Goal: Find contact information: Find contact information

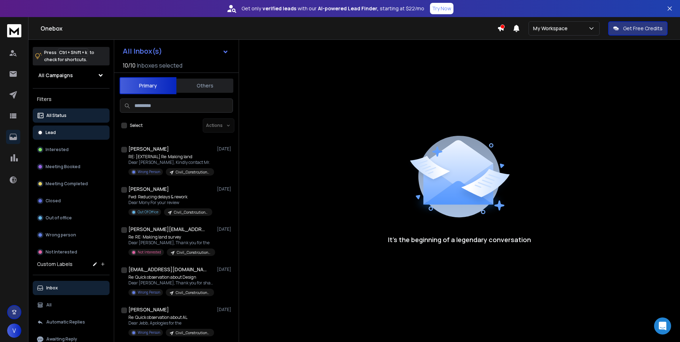
click at [56, 135] on button "Lead" at bounding box center [71, 133] width 77 height 14
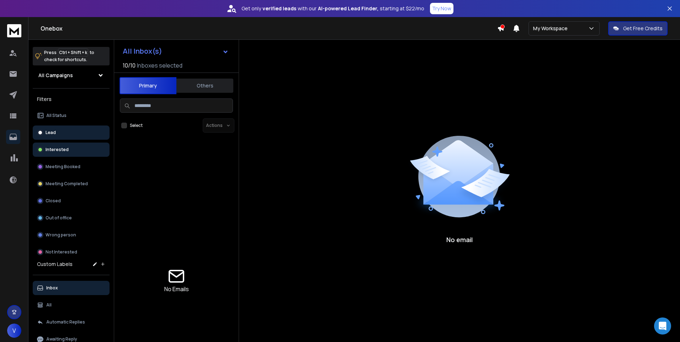
click at [64, 146] on button "Interested" at bounding box center [71, 150] width 77 height 14
click at [62, 139] on button "Lead" at bounding box center [71, 133] width 77 height 14
click at [54, 117] on p "All Status" at bounding box center [56, 116] width 20 height 6
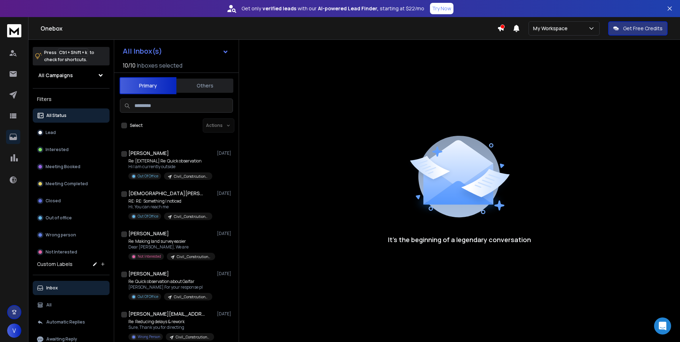
scroll to position [213, 0]
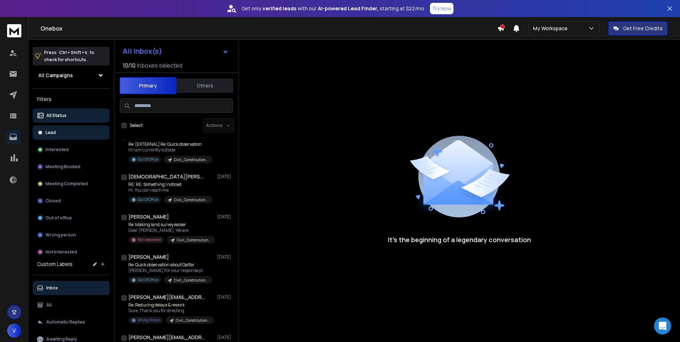
click at [74, 132] on button "Lead" at bounding box center [71, 133] width 77 height 14
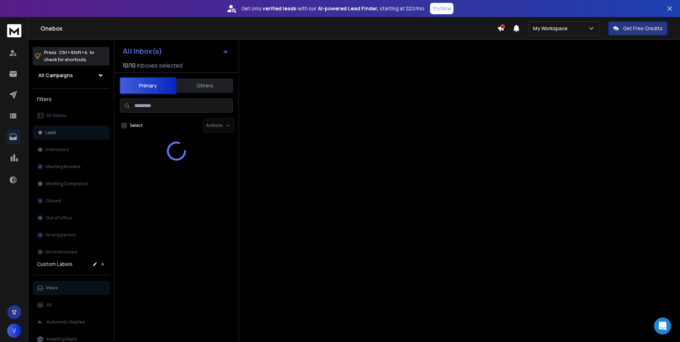
scroll to position [0, 0]
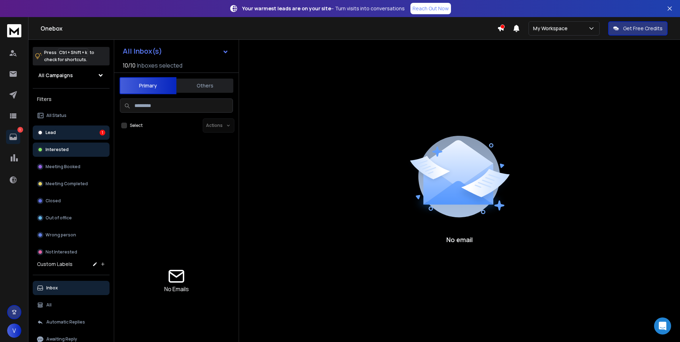
click at [57, 132] on button "Lead 1" at bounding box center [71, 133] width 77 height 14
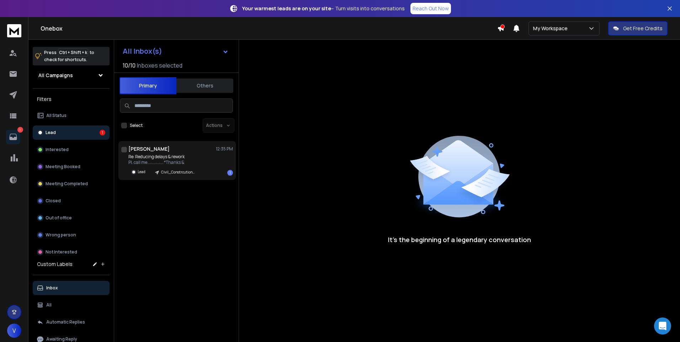
click at [163, 150] on h1 "Vairamuthu Veluchamy" at bounding box center [148, 149] width 41 height 7
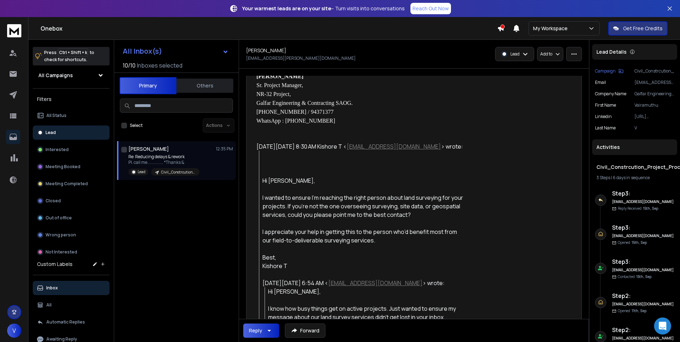
scroll to position [107, 0]
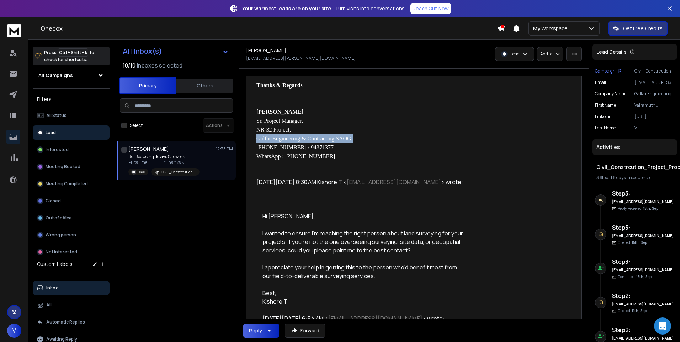
drag, startPoint x: 255, startPoint y: 139, endPoint x: 356, endPoint y: 137, distance: 100.4
copy font "Galfar Engineering & Contracting SAOG."
drag, startPoint x: 316, startPoint y: 111, endPoint x: 253, endPoint y: 115, distance: 63.8
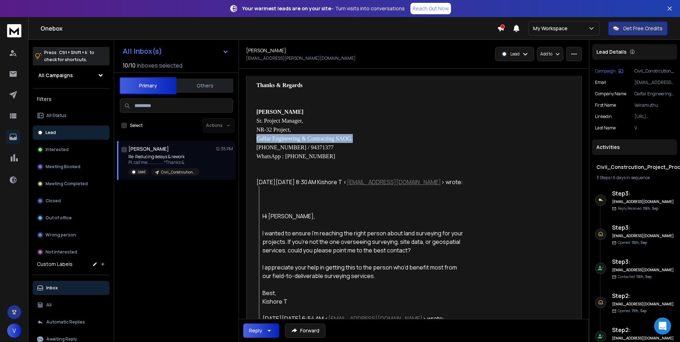
copy b "Vairamuthu Veluchamy"
drag, startPoint x: 268, startPoint y: 147, endPoint x: 325, endPoint y: 149, distance: 56.6
click at [325, 149] on div "+968 91406374 / 94371377" at bounding box center [361, 147] width 208 height 9
copy font "91406374 / 94371377"
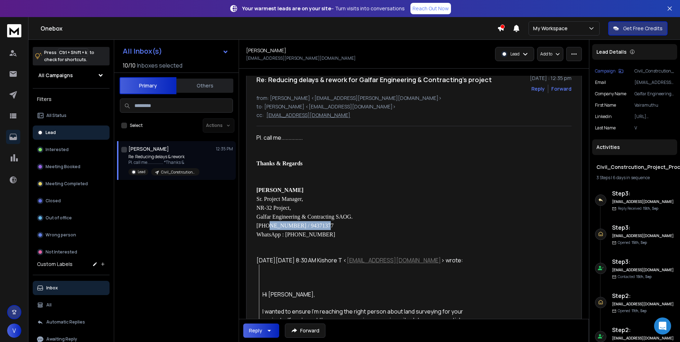
scroll to position [0, 0]
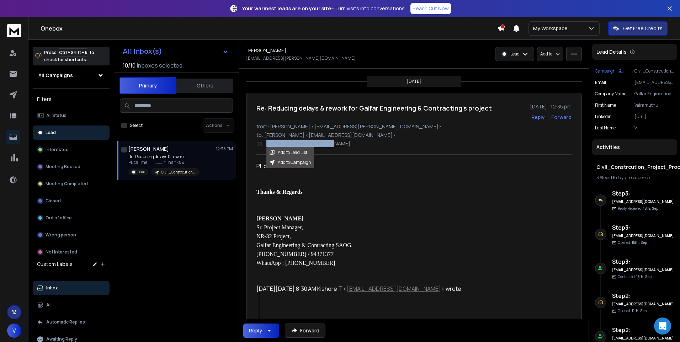
drag, startPoint x: 337, startPoint y: 140, endPoint x: 267, endPoint y: 143, distance: 70.5
click at [267, 143] on div "cc: vairamuthu.v@galfar.com Add to Lead List Add to Campaign" at bounding box center [414, 143] width 315 height 7
copy p "vairamuthu.v@galfar.com"
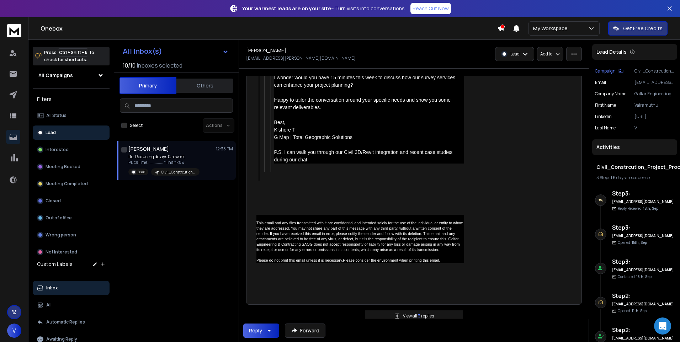
scroll to position [591, 0]
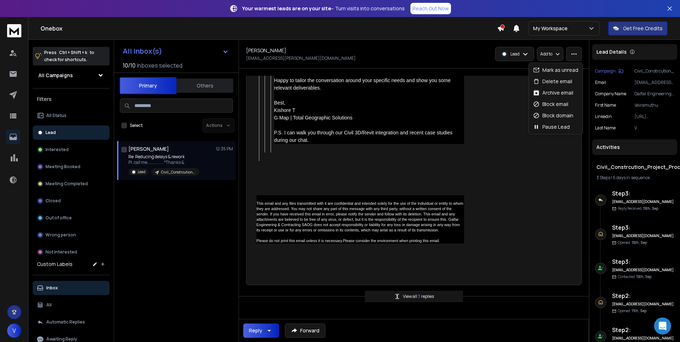
click at [571, 54] on button "button" at bounding box center [574, 54] width 16 height 14
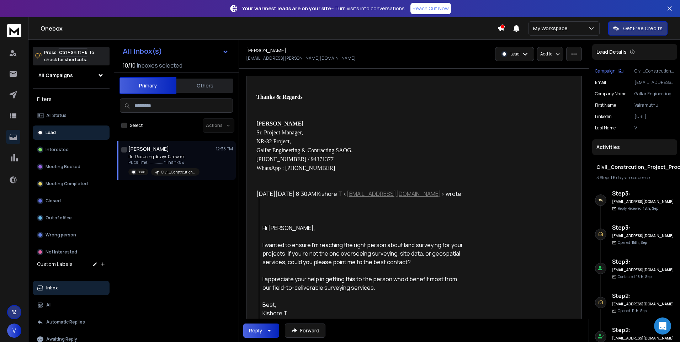
scroll to position [0, 0]
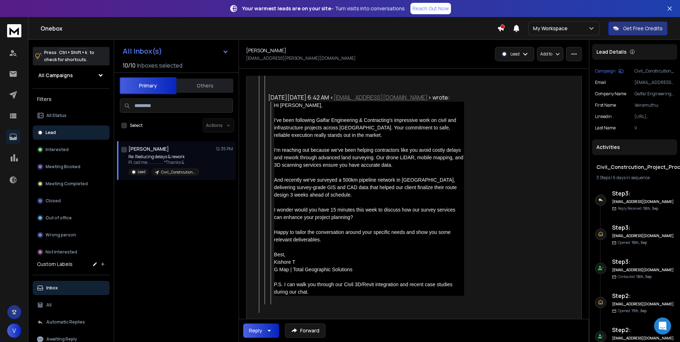
scroll to position [427, 0]
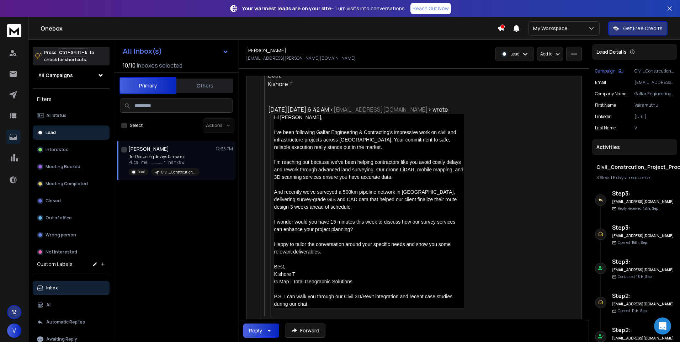
drag, startPoint x: 260, startPoint y: 93, endPoint x: 255, endPoint y: 107, distance: 14.3
click at [260, 93] on blockquote "Hi Vairamuthu, I wanted to ensure I’m reaching the right person about land surv…" at bounding box center [361, 95] width 205 height 459
click at [45, 119] on button "All Status" at bounding box center [71, 116] width 77 height 14
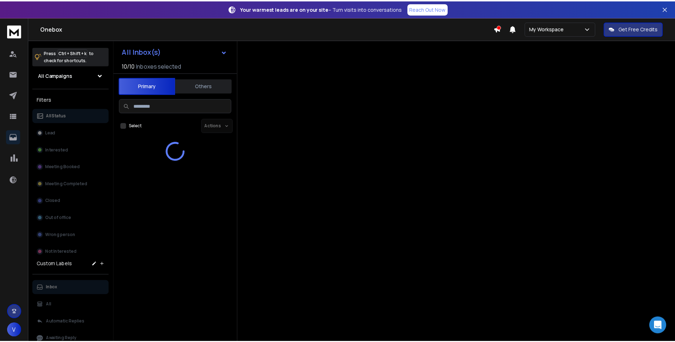
scroll to position [0, 0]
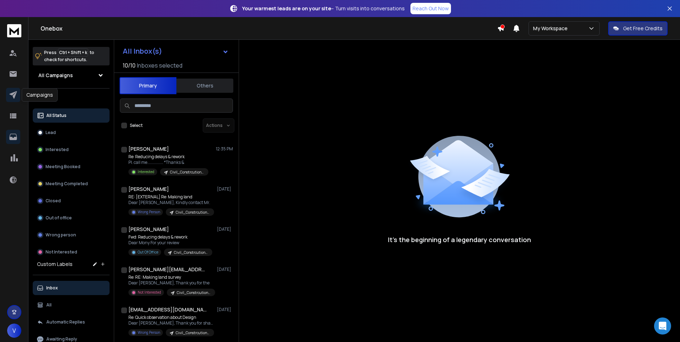
click at [15, 90] on link at bounding box center [13, 95] width 14 height 14
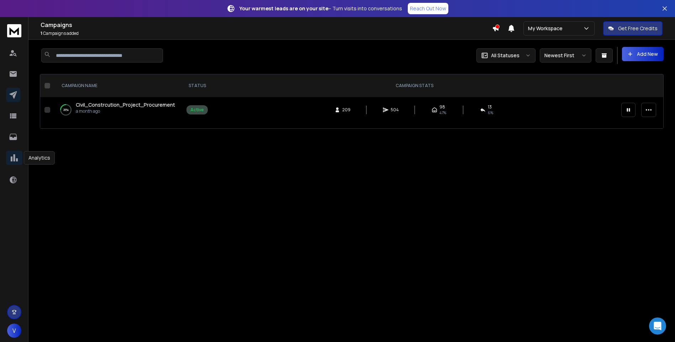
click at [16, 156] on icon at bounding box center [14, 158] width 11 height 11
